Goal: Task Accomplishment & Management: Manage account settings

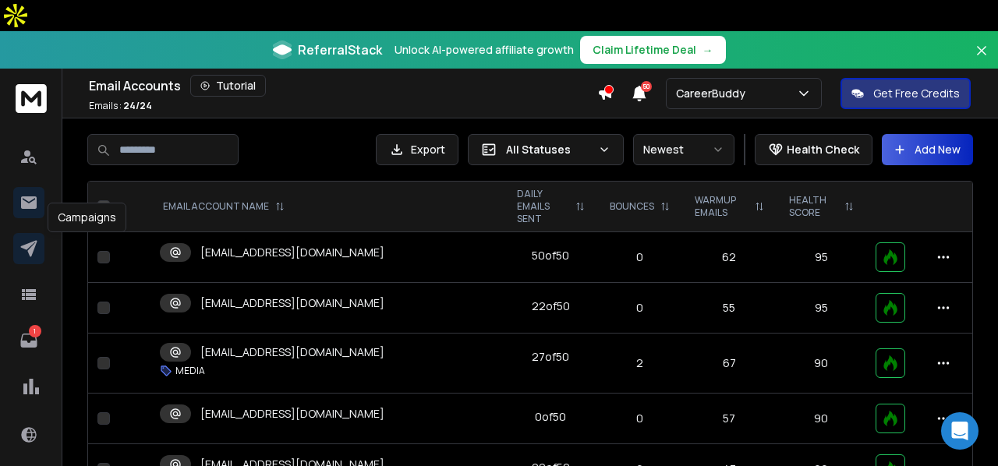
click at [27, 239] on icon at bounding box center [28, 248] width 19 height 19
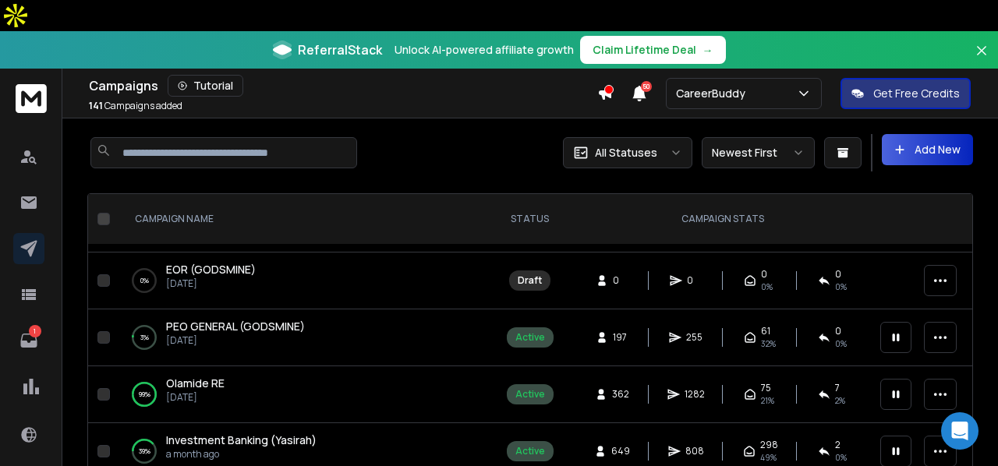
scroll to position [161, 0]
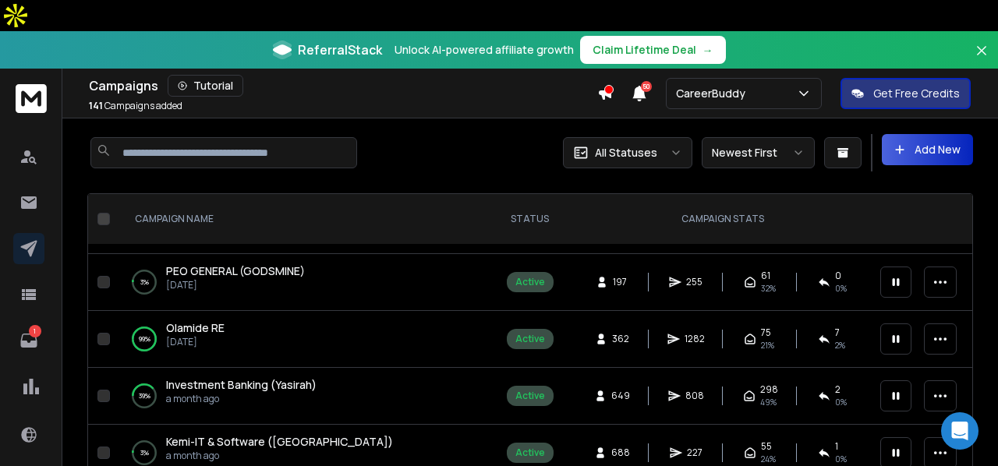
click at [189, 320] on span "Olamide RE" at bounding box center [195, 327] width 58 height 15
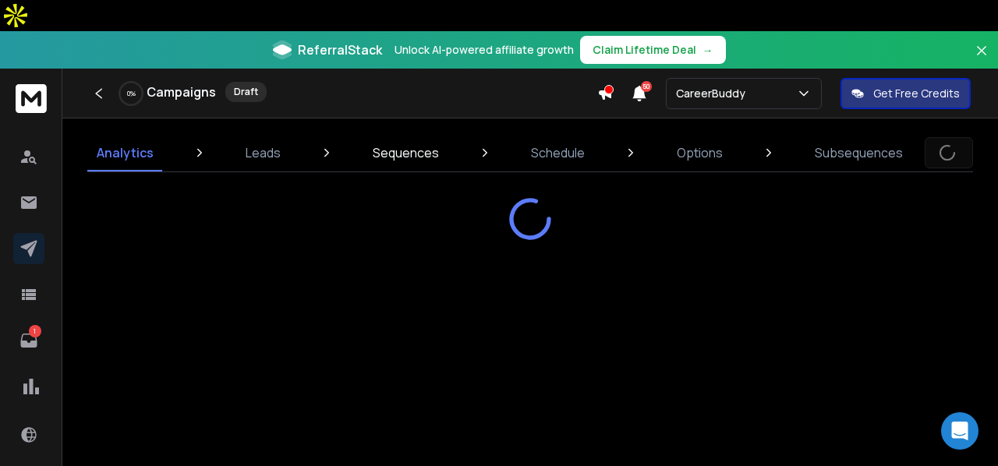
click at [392, 143] on p "Sequences" at bounding box center [406, 152] width 66 height 19
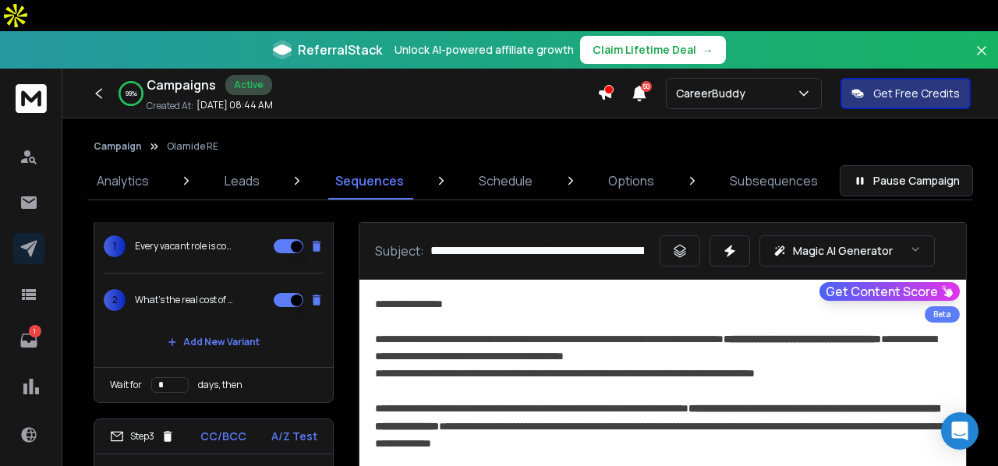
scroll to position [302, 0]
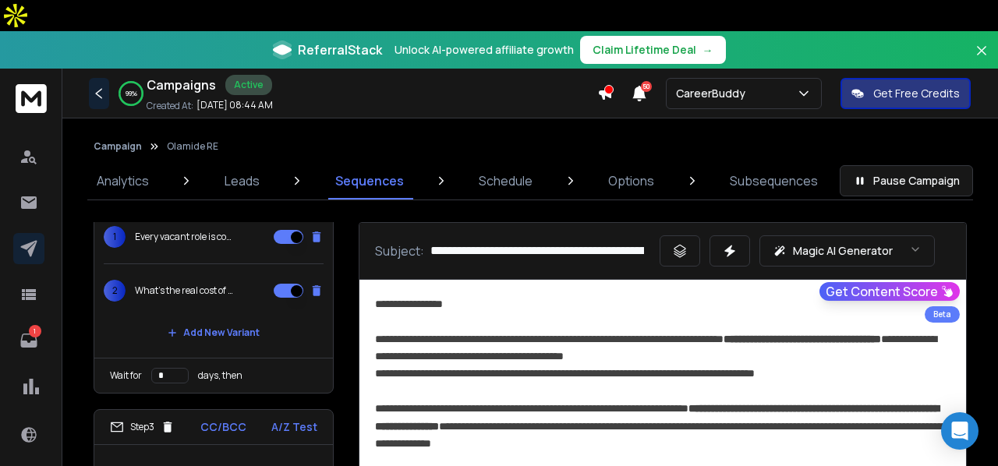
click at [102, 78] on button at bounding box center [99, 93] width 20 height 31
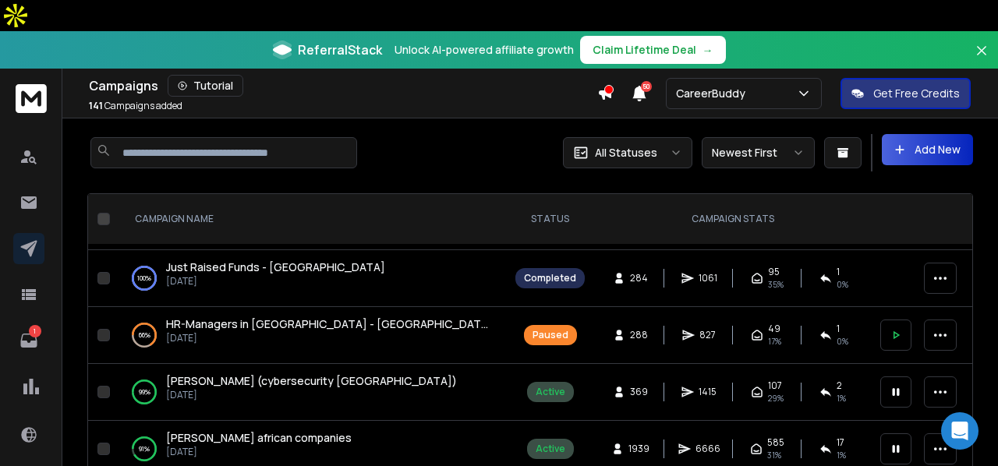
scroll to position [2778, 0]
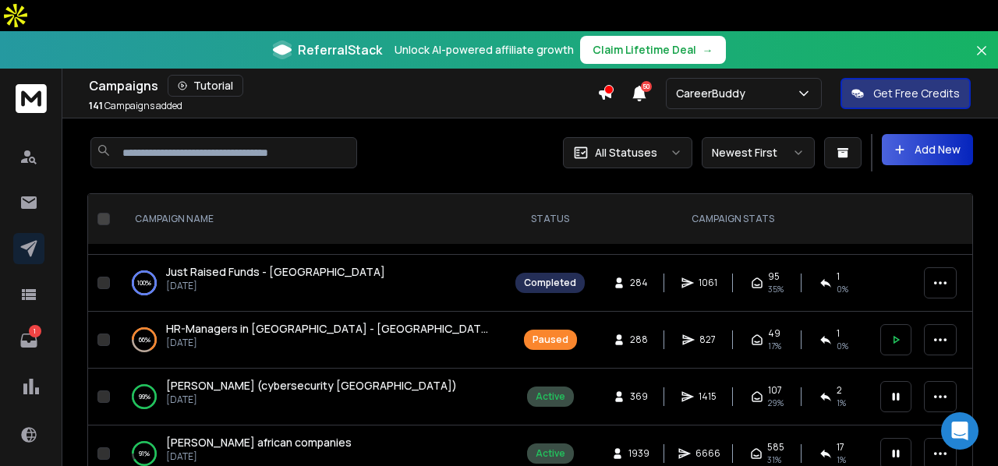
click at [246, 435] on span "[PERSON_NAME] african companies" at bounding box center [258, 442] width 185 height 15
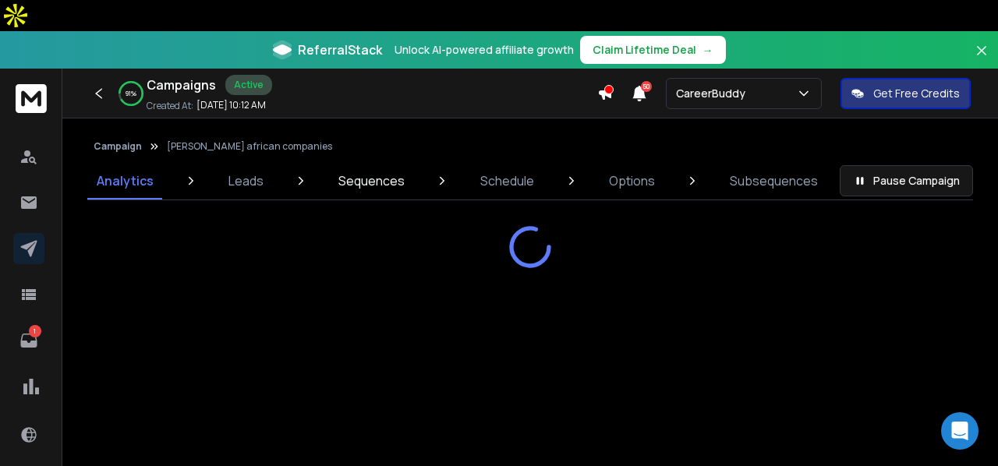
click at [362, 171] on p "Sequences" at bounding box center [371, 180] width 66 height 19
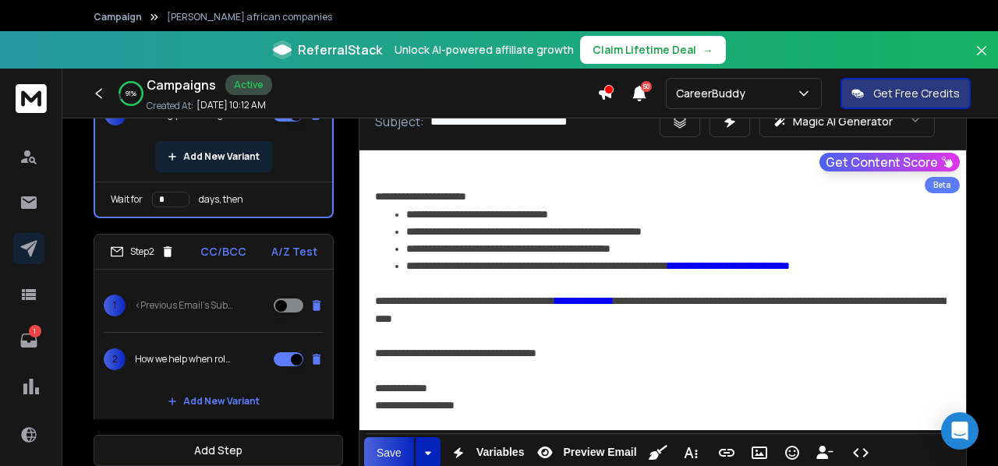
scroll to position [184, 0]
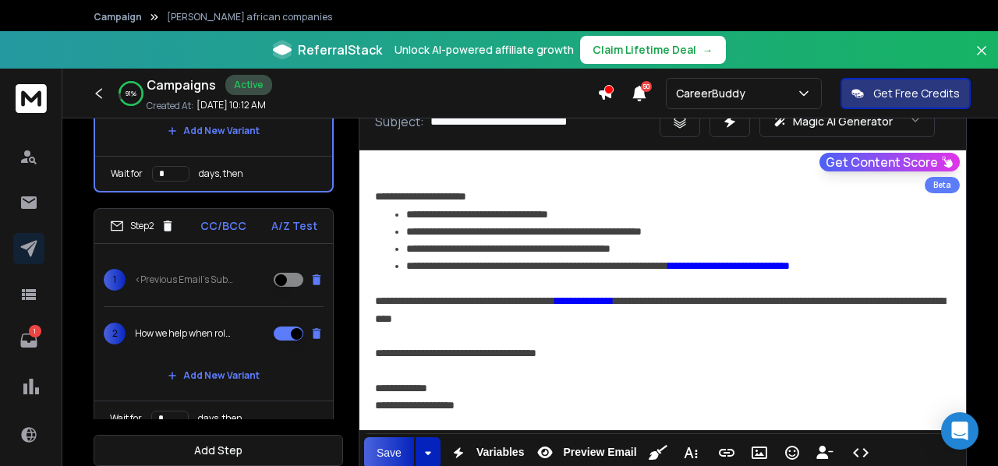
click at [166, 323] on div "2 How we help when roles get hard to fill" at bounding box center [169, 334] width 131 height 22
type input "**********"
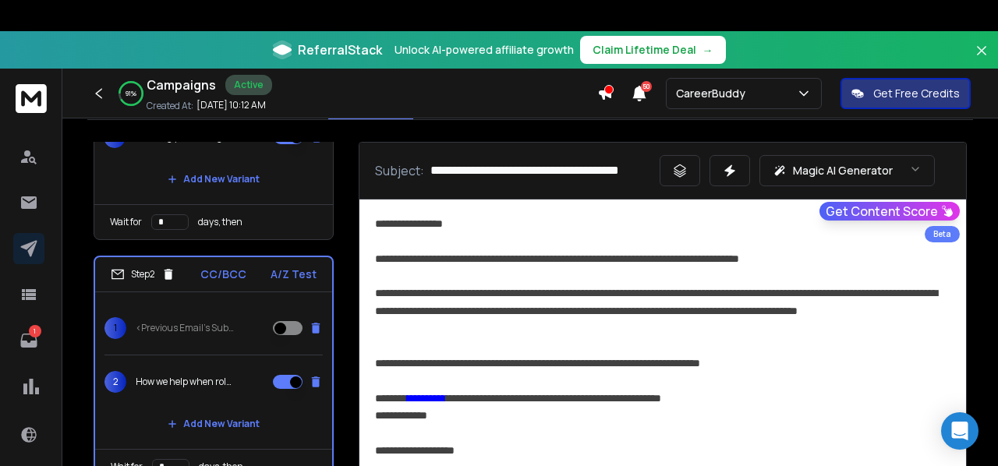
scroll to position [71, 0]
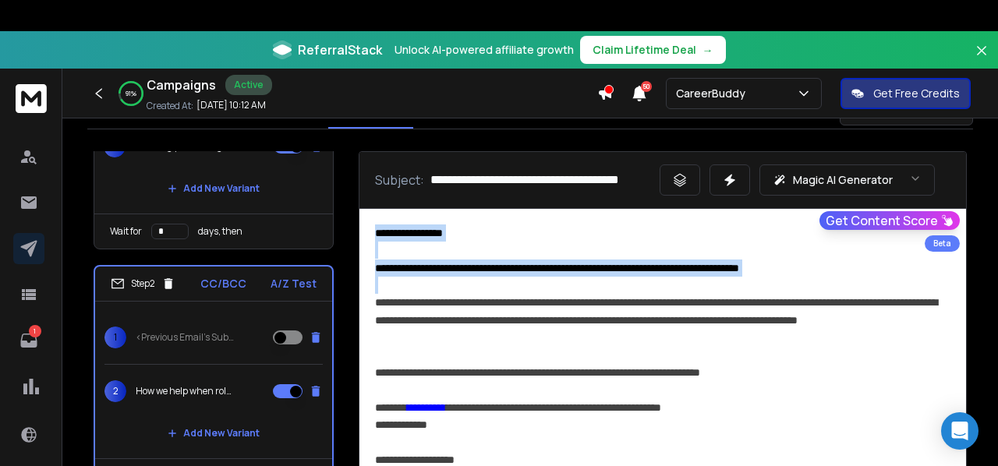
drag, startPoint x: 373, startPoint y: 202, endPoint x: 852, endPoint y: 247, distance: 480.7
click at [852, 248] on div "**********" at bounding box center [662, 346] width 606 height 275
